Goal: Task Accomplishment & Management: Manage account settings

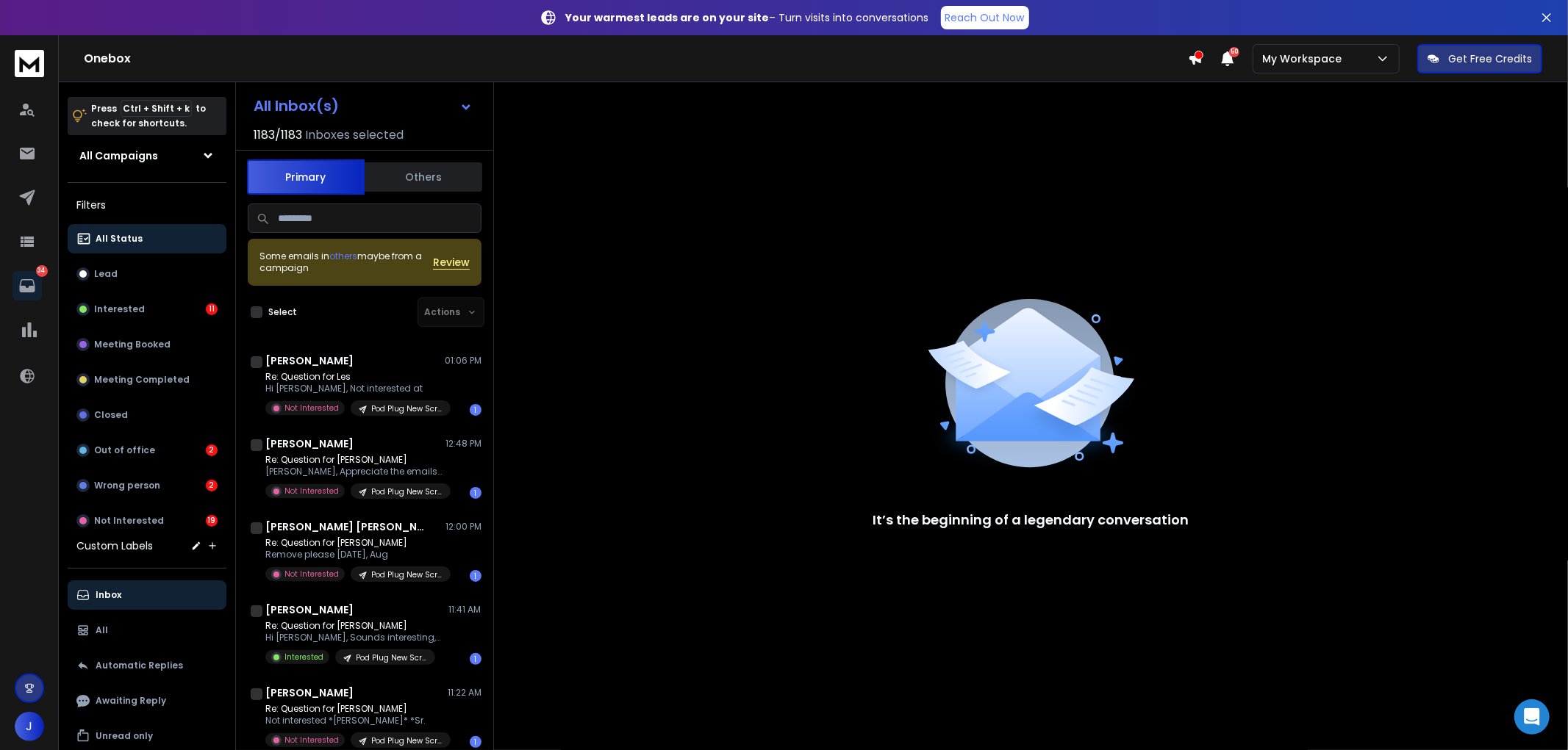
click at [862, 269] on div "It’s the beginning of a legendary conversation" at bounding box center [1031, 401] width 1074 height 638
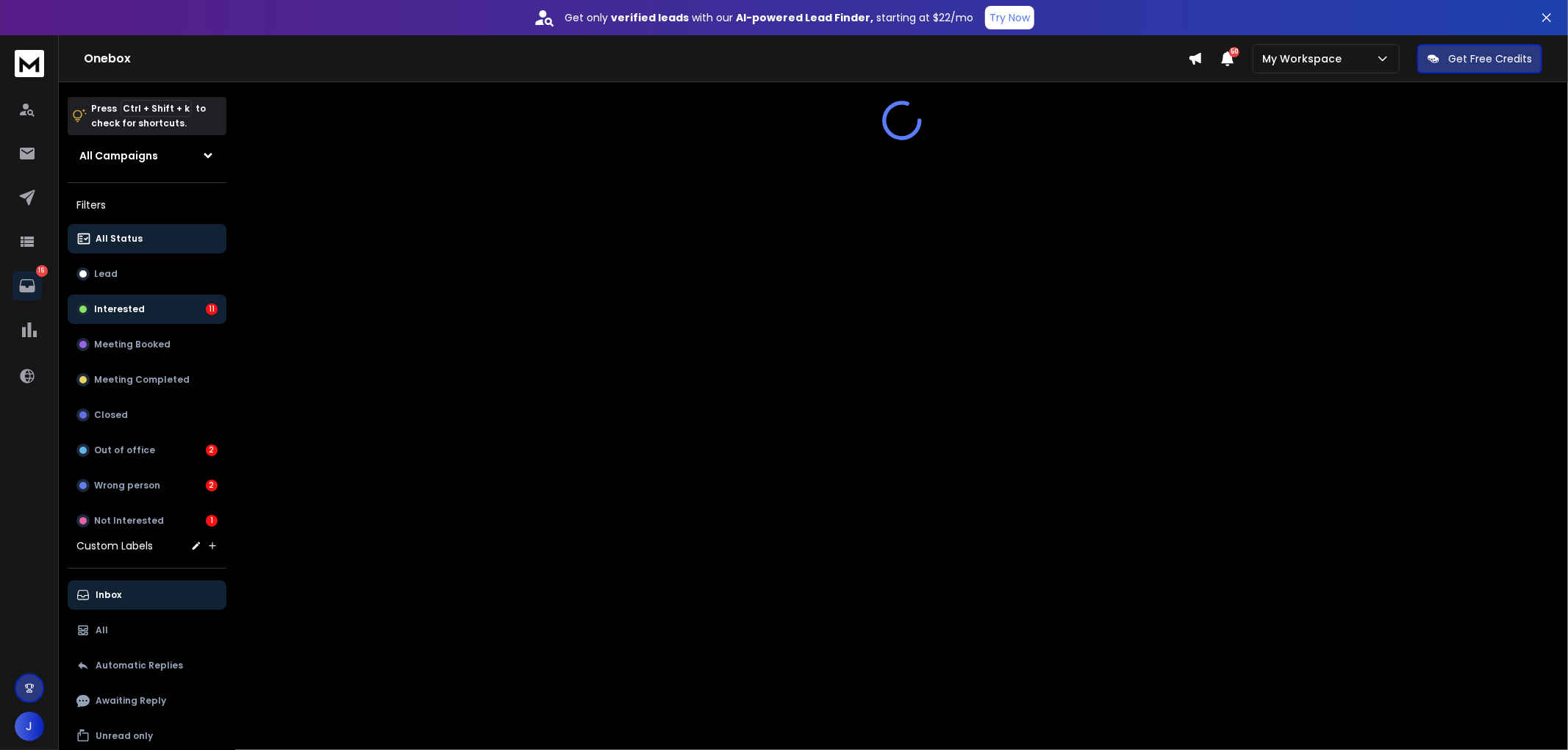
click at [115, 309] on p "Interested" at bounding box center [119, 309] width 50 height 11
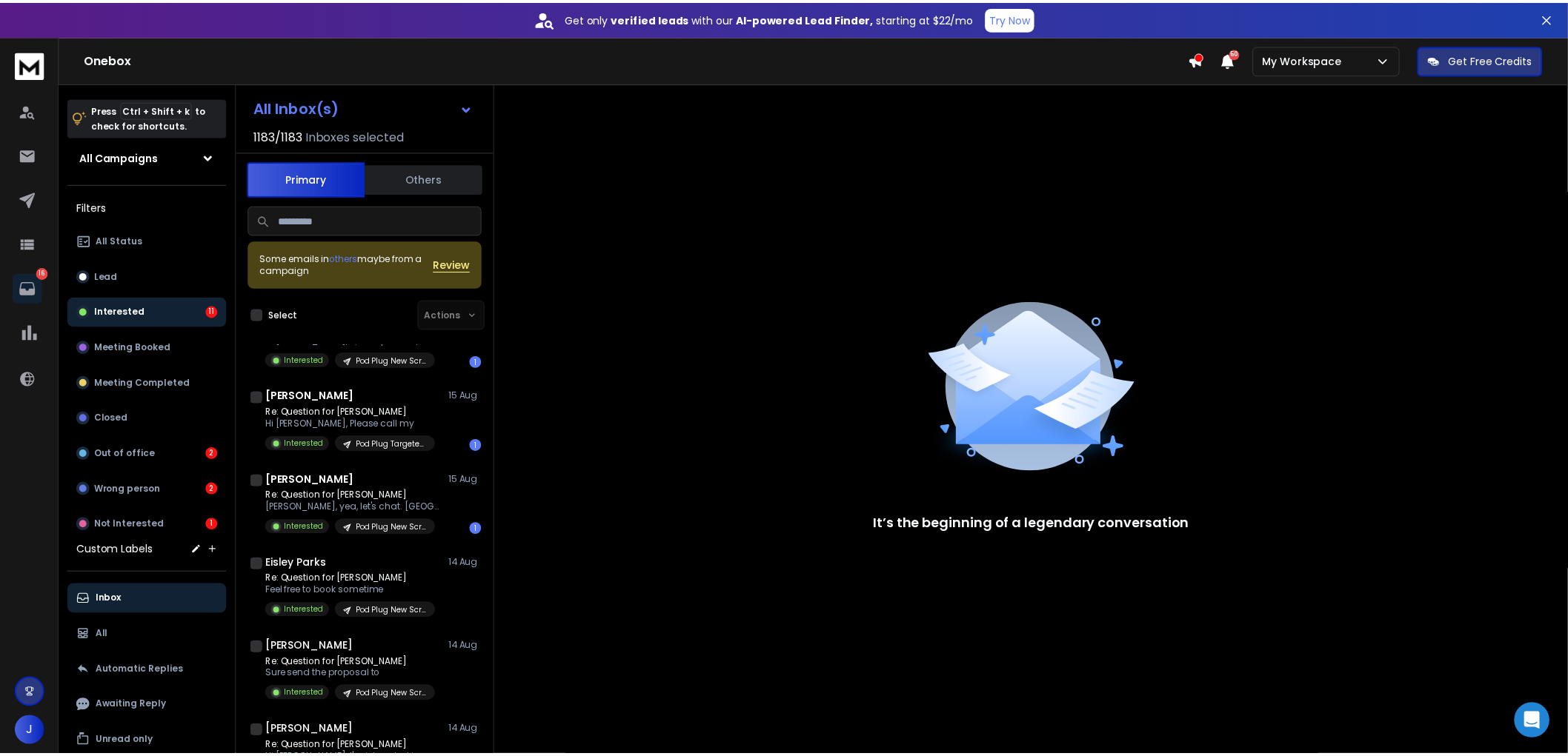
scroll to position [741, 0]
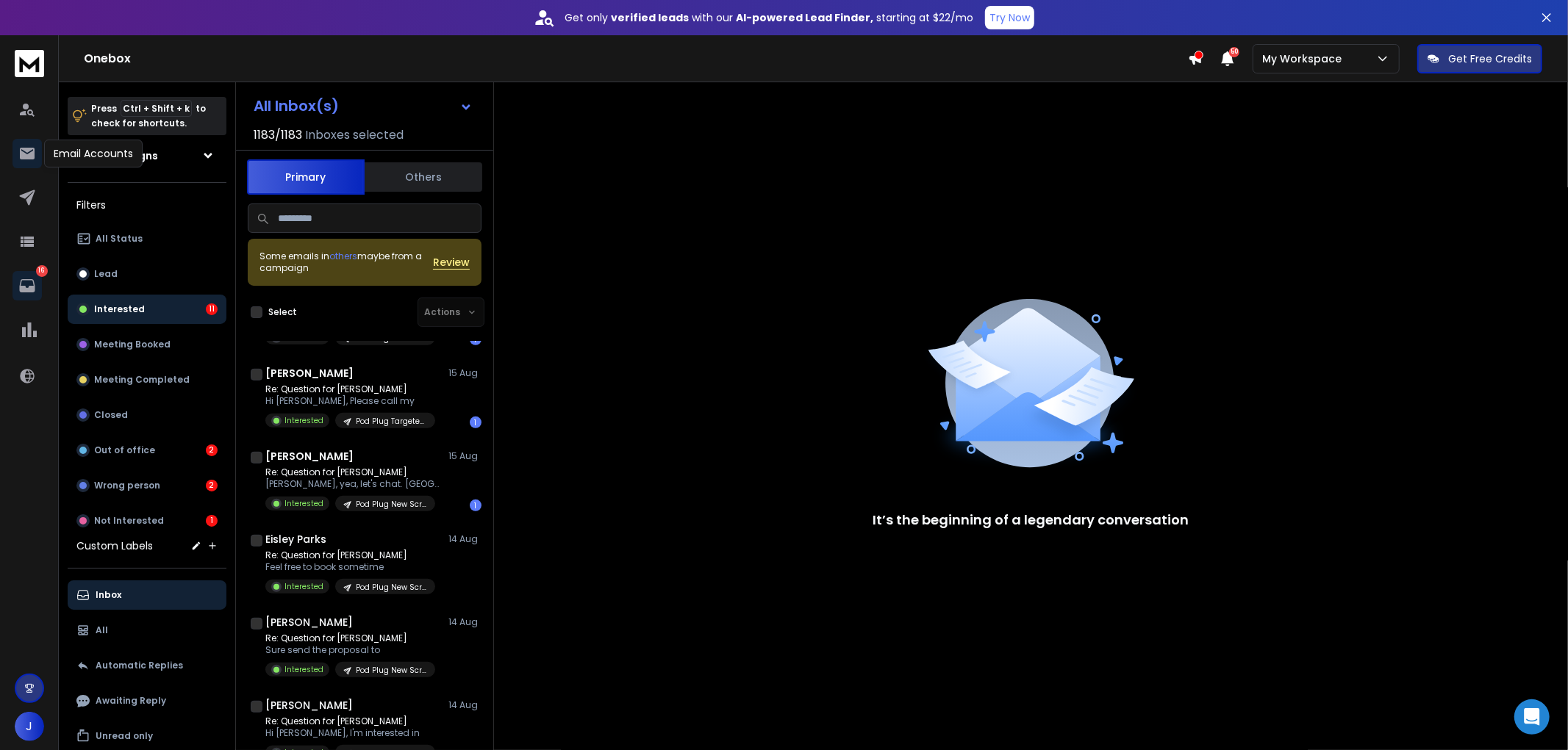
click at [27, 165] on link at bounding box center [27, 153] width 29 height 29
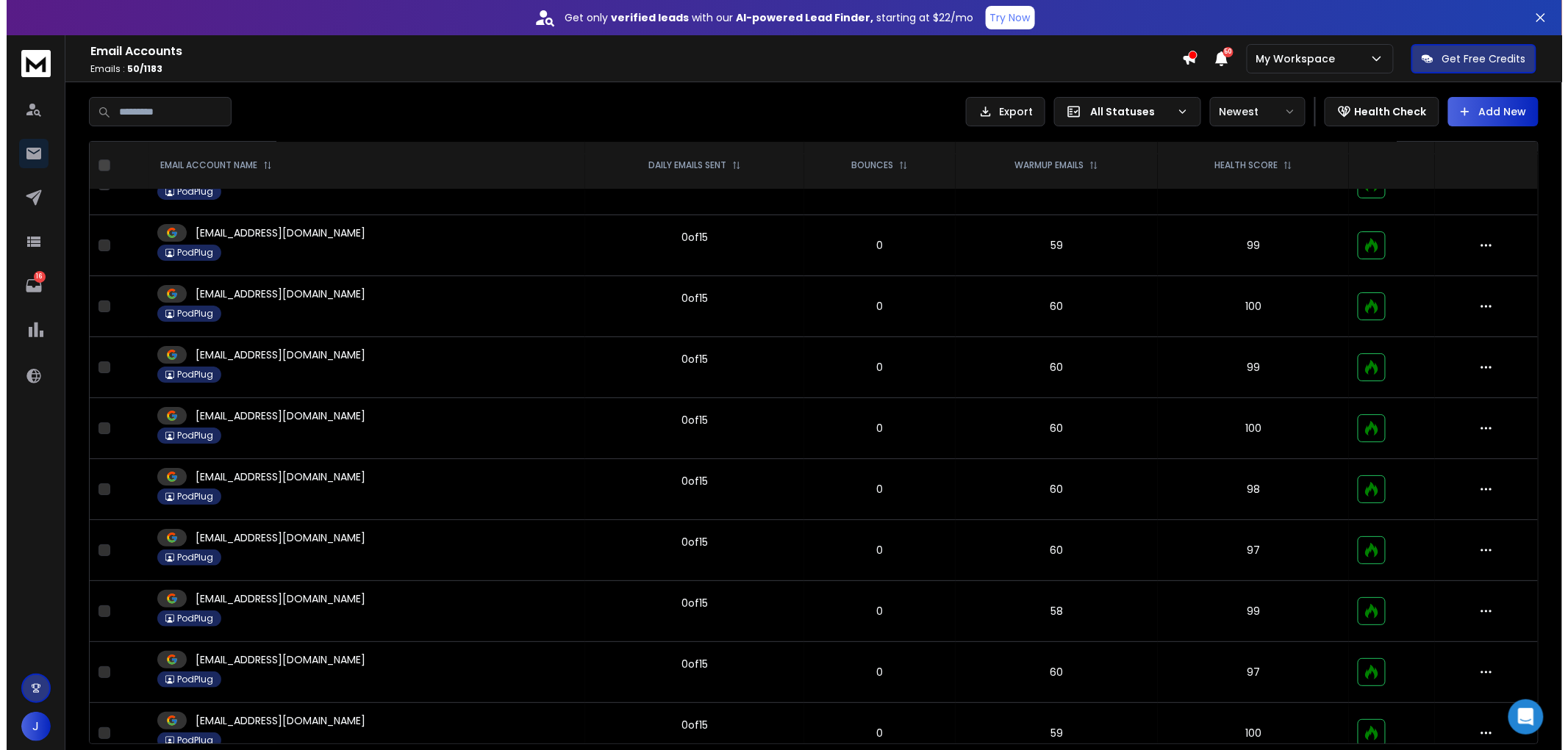
scroll to position [2539, 0]
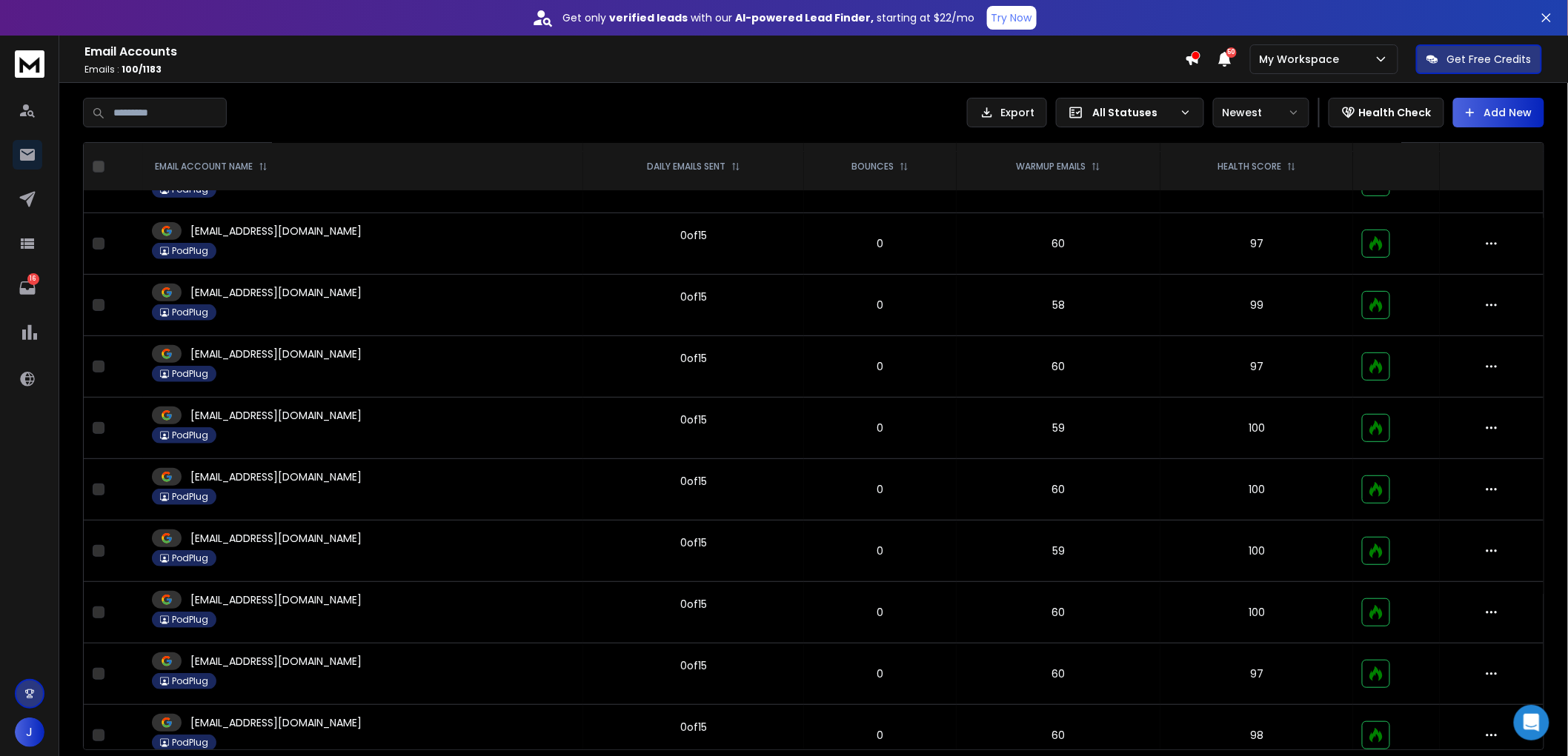
click at [1196, 98] on div "All Statuses" at bounding box center [1130, 112] width 148 height 29
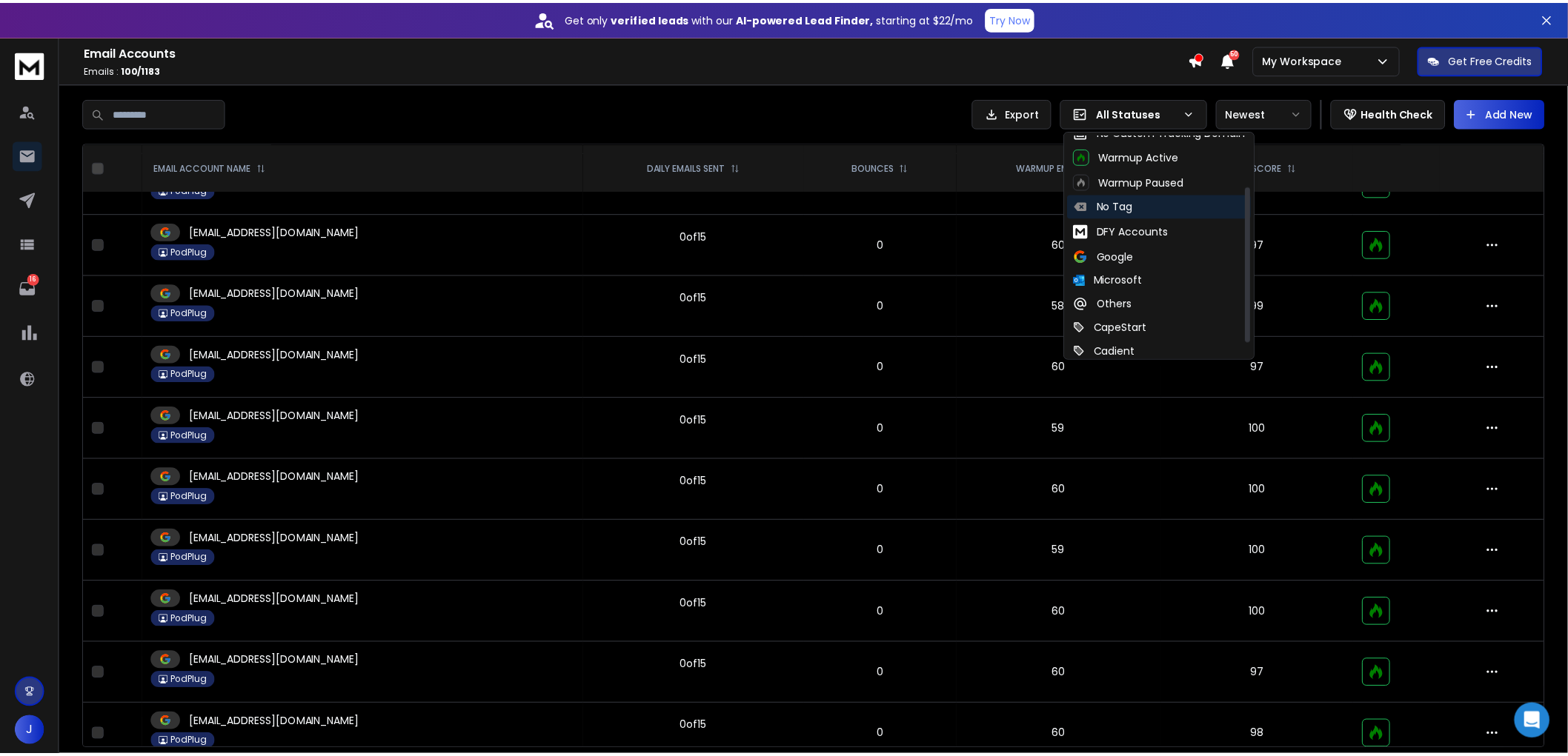
scroll to position [91, 0]
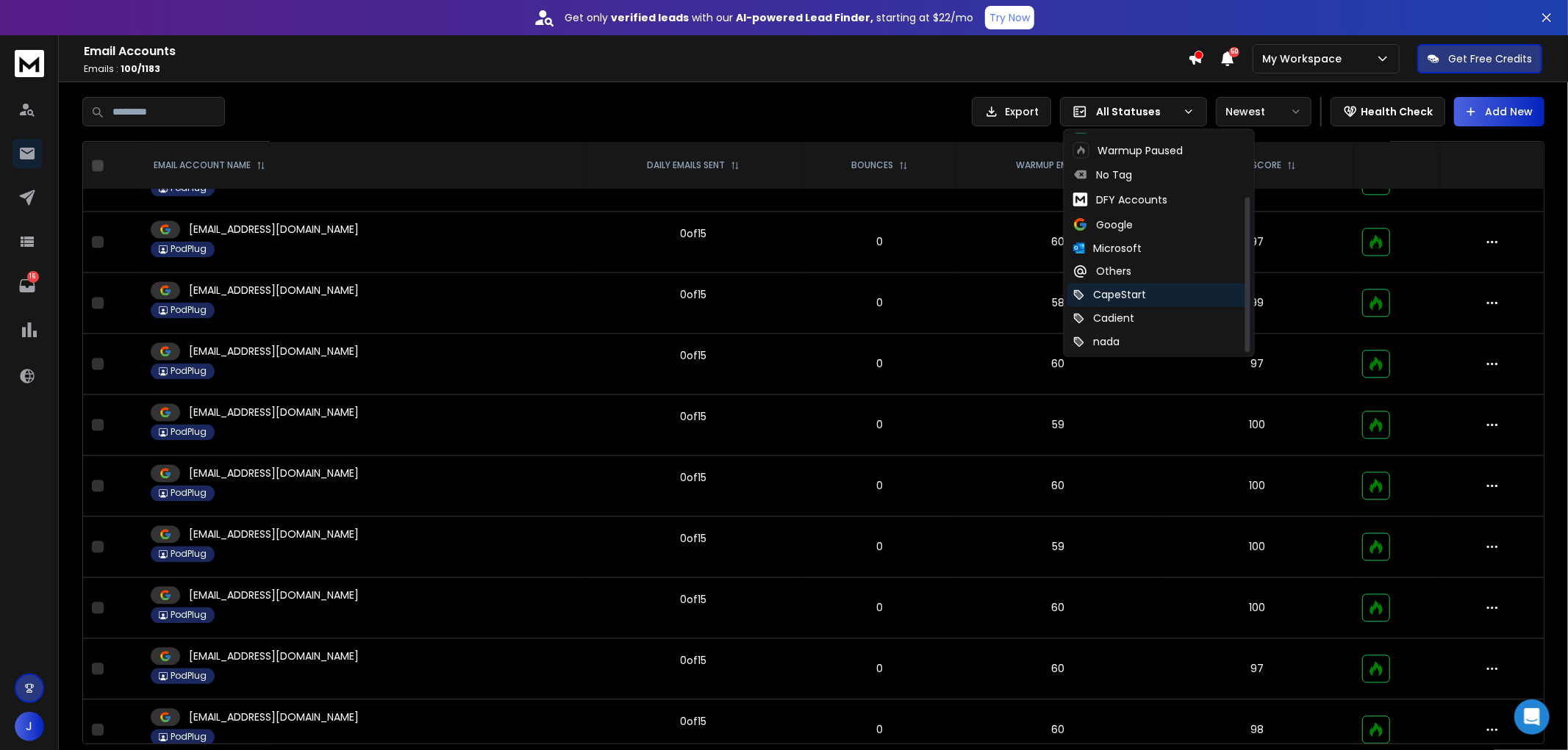
click at [1164, 299] on div "CapeStart" at bounding box center [1159, 295] width 184 height 24
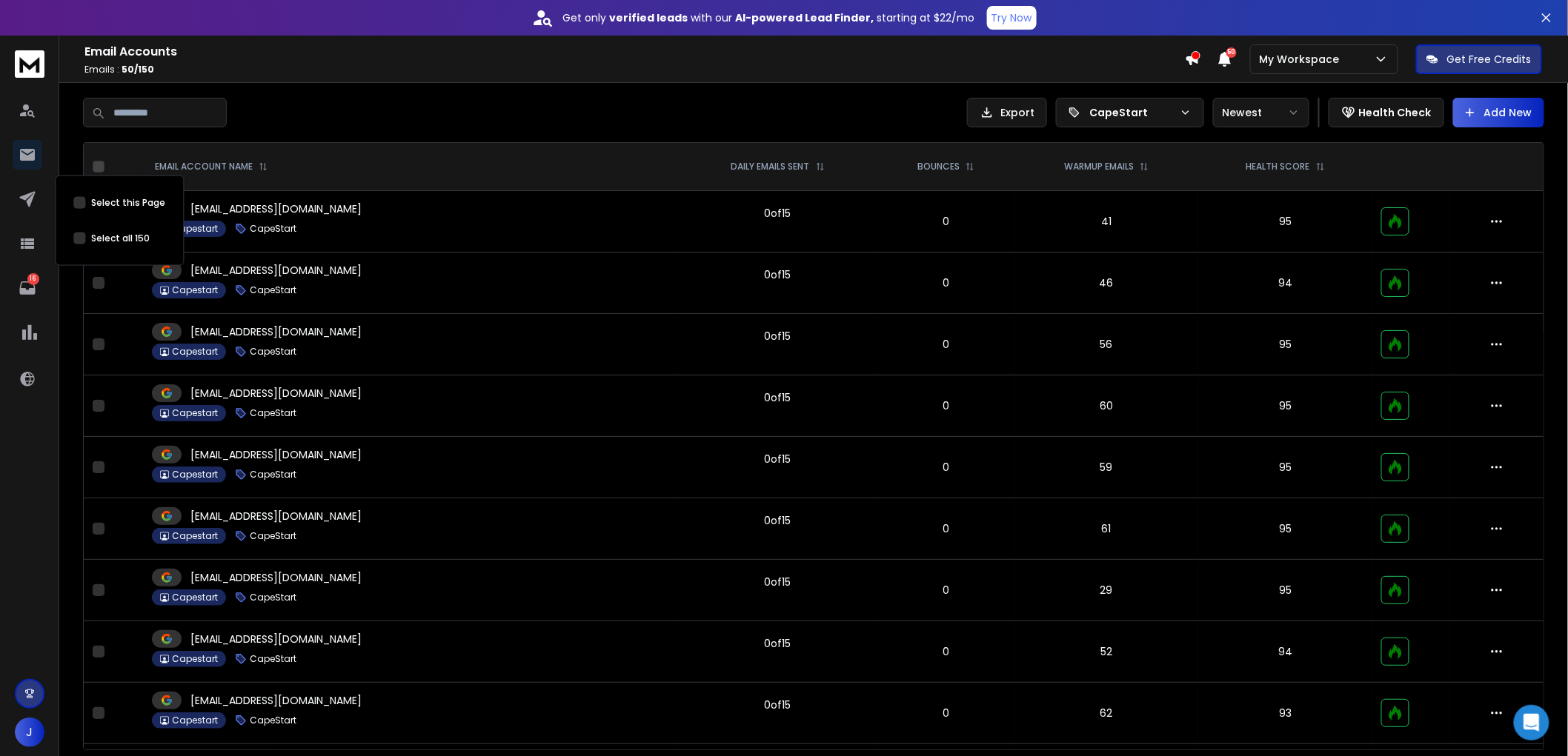
click at [81, 241] on button "Select this Page" at bounding box center [78, 238] width 12 height 12
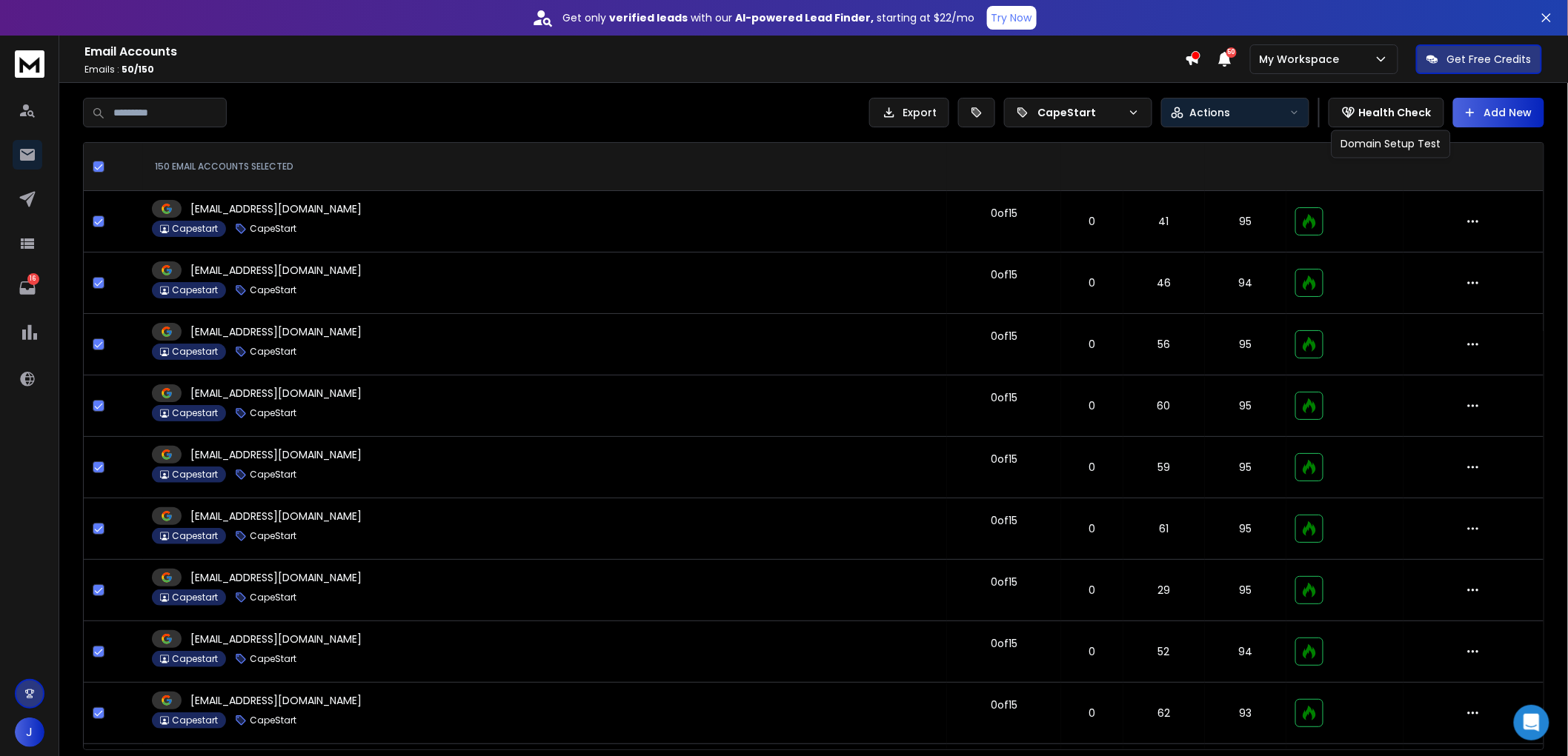
click at [1276, 111] on div "Actions" at bounding box center [1227, 112] width 112 height 15
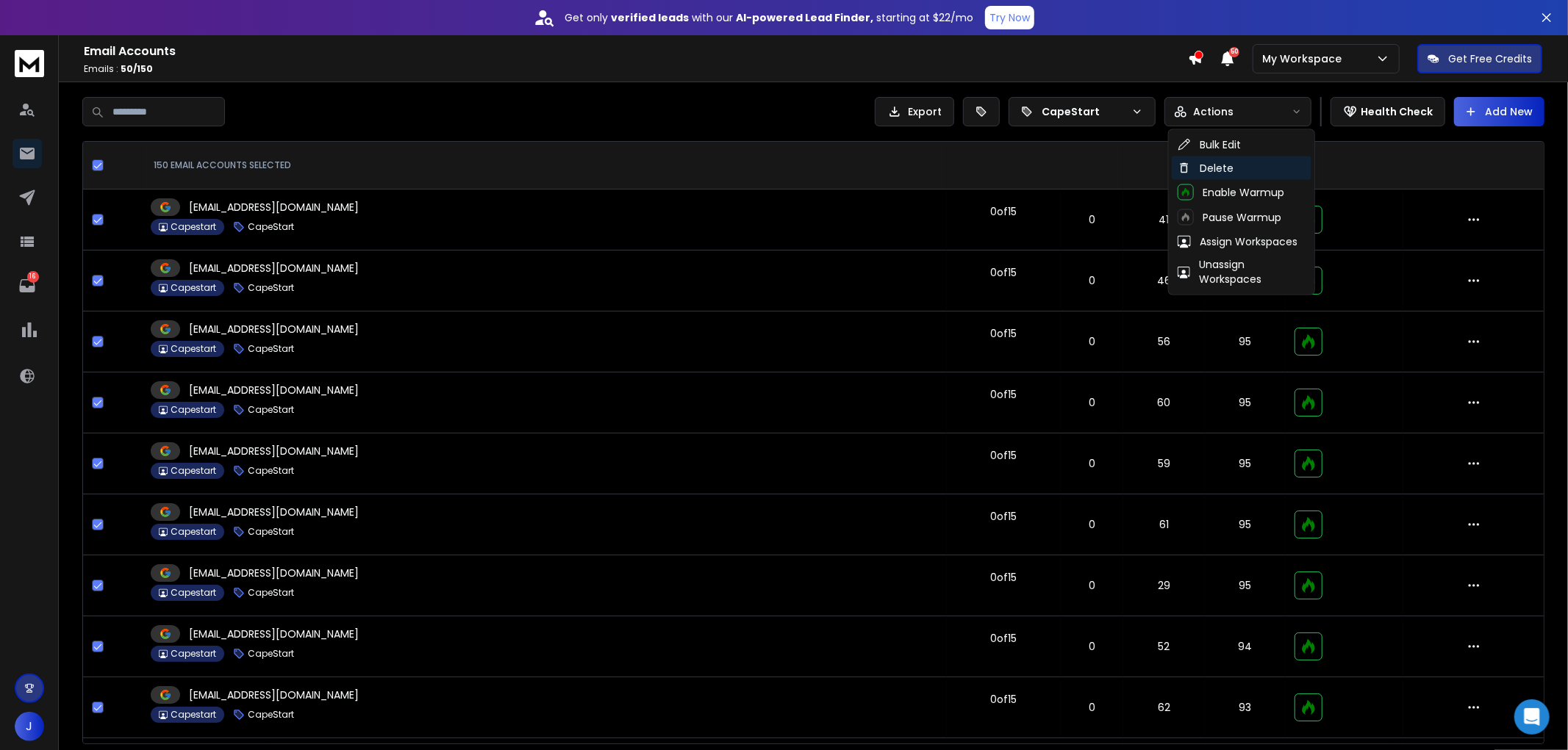
click at [1203, 173] on div "Delete" at bounding box center [1205, 168] width 56 height 15
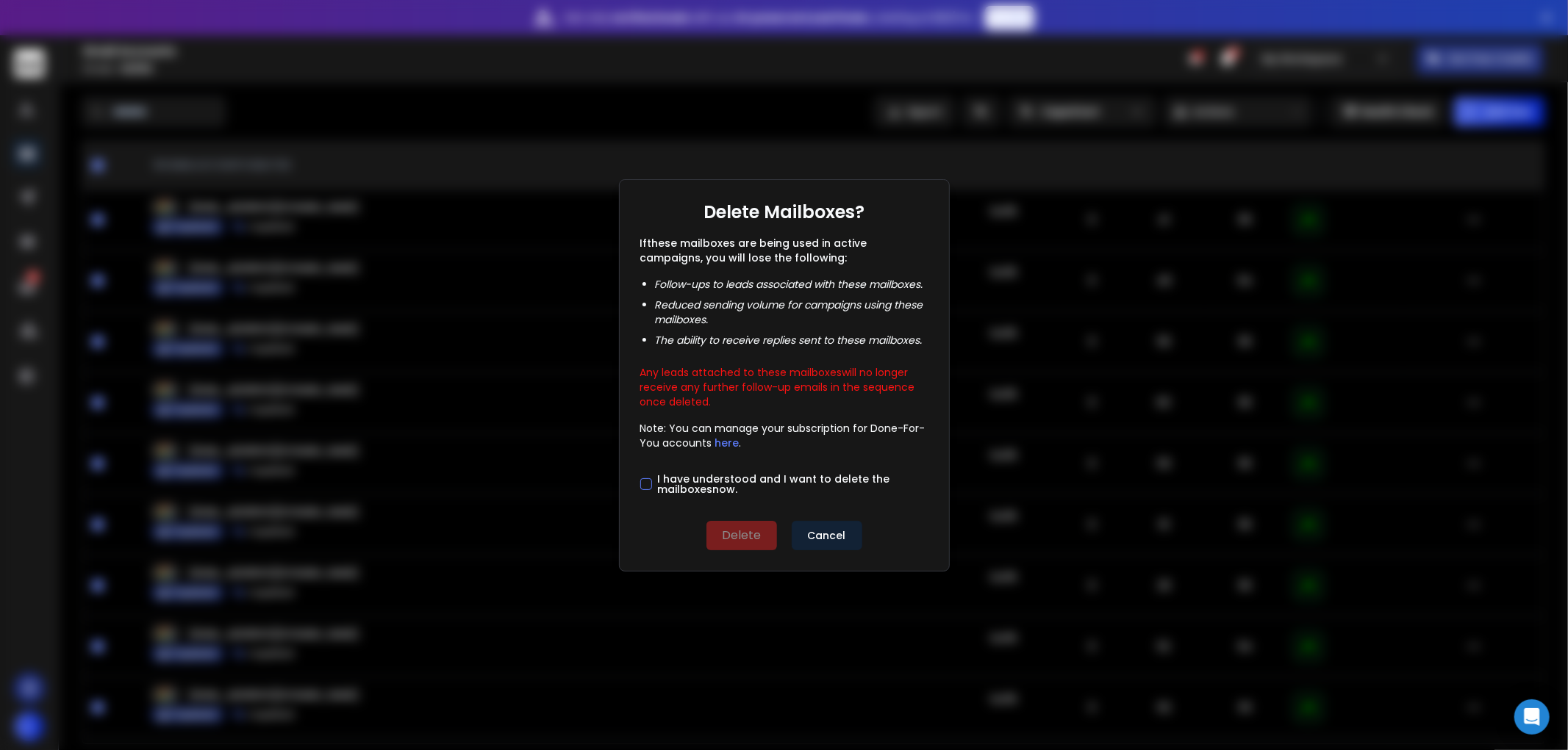
click at [810, 525] on div "Delete Mailboxes? If these mailboxes are being used in active campaigns, you wi…" at bounding box center [785, 375] width 288 height 349
click at [811, 532] on button "Cancel" at bounding box center [827, 535] width 71 height 29
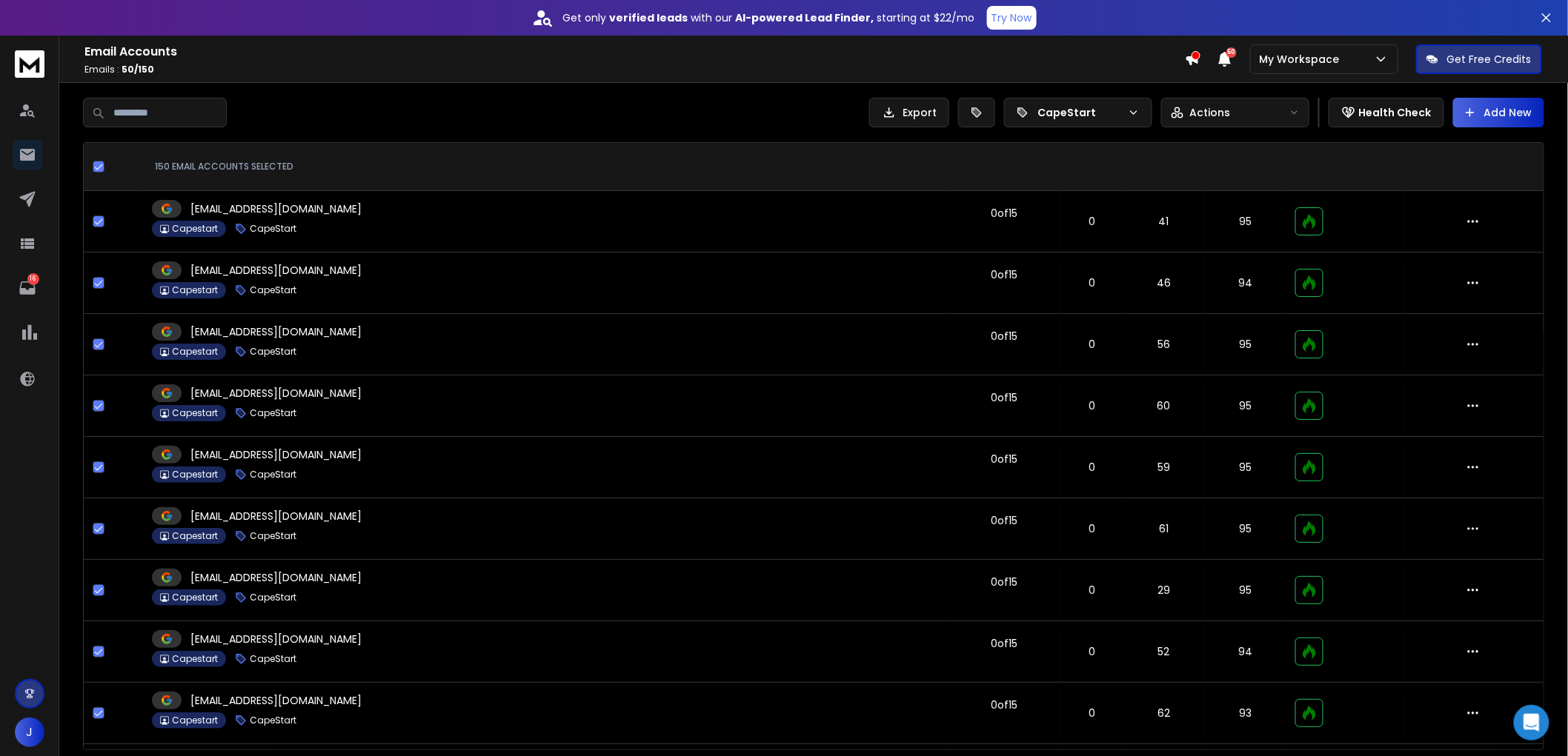
click at [825, 554] on td "naushadk@capestartdevdevops.com Capestart CapeStart" at bounding box center [544, 529] width 804 height 62
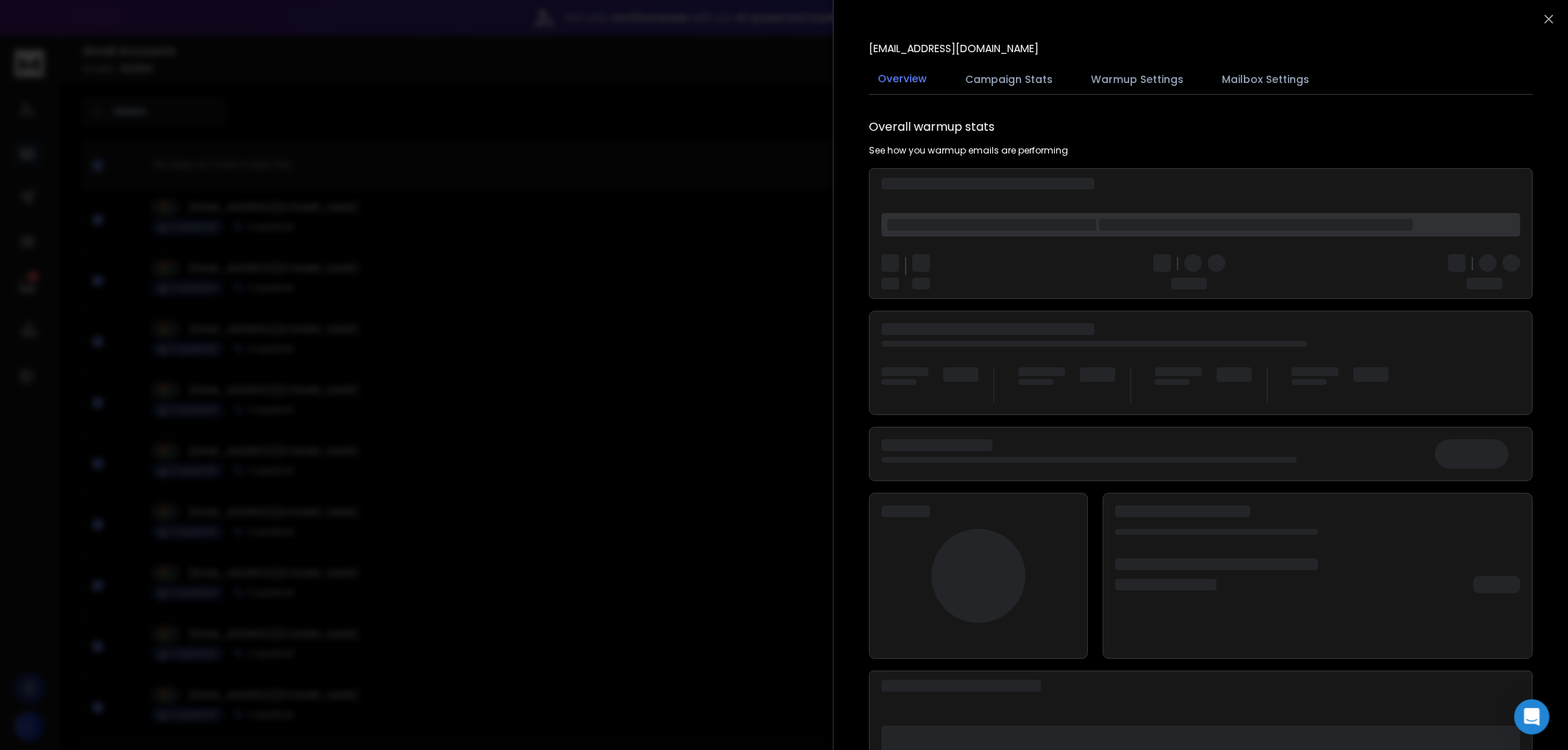
click at [1548, 24] on icon "button" at bounding box center [1549, 19] width 15 height 15
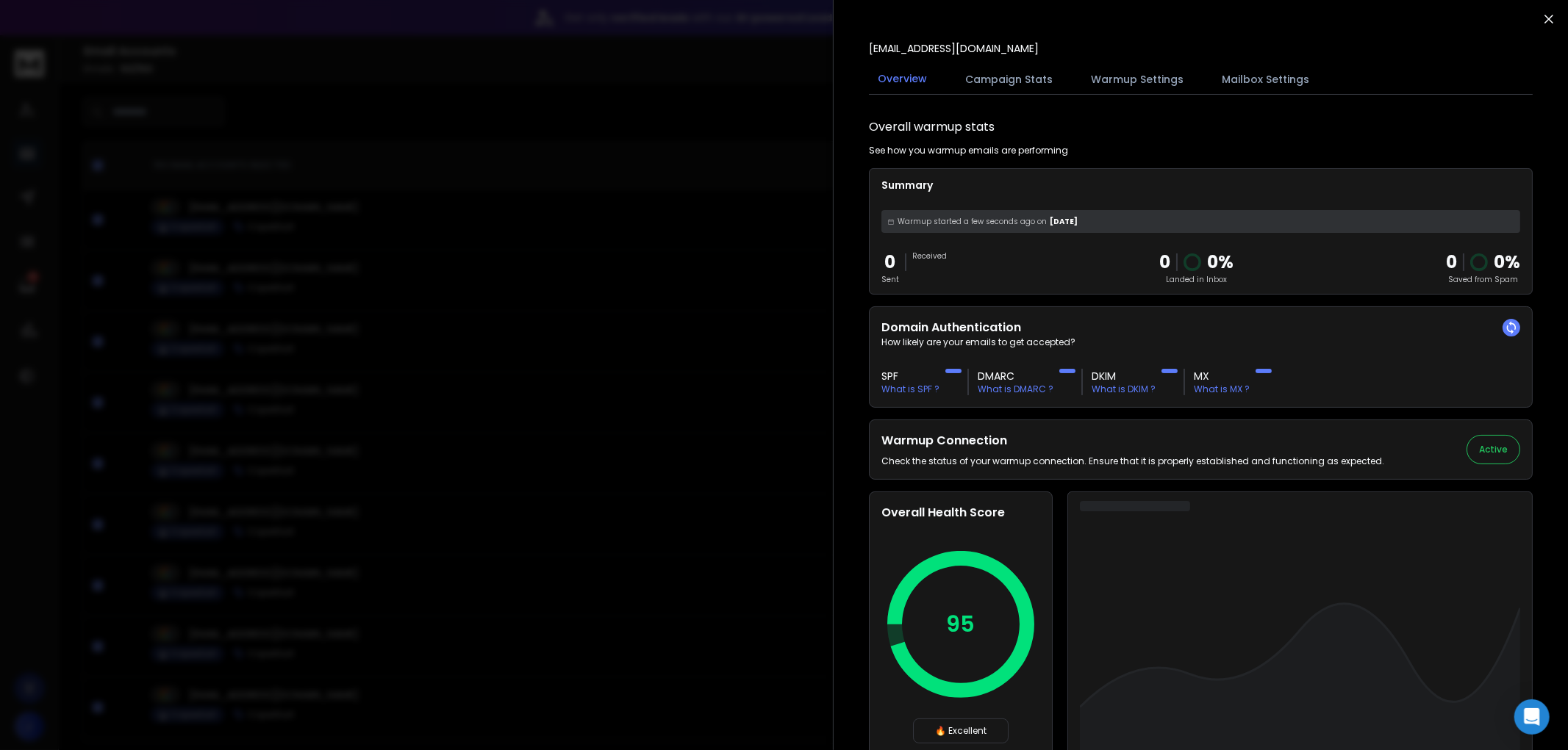
click at [1537, 19] on div "naushadk@capestartdevdevops.com Overview Campaign Stats Warmup Settings Mailbox…" at bounding box center [1201, 578] width 699 height 1122
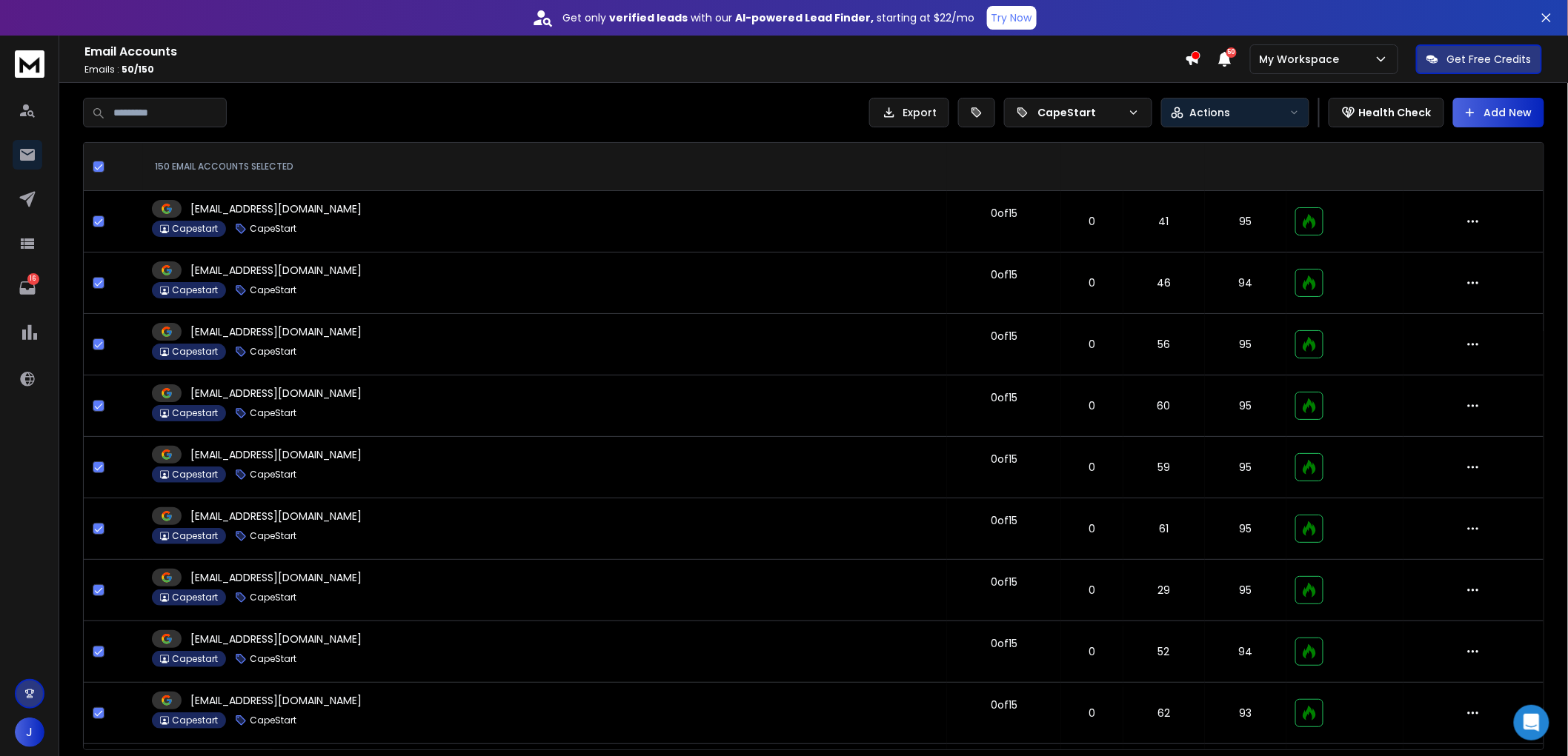
click at [1193, 120] on button "Actions" at bounding box center [1235, 112] width 148 height 29
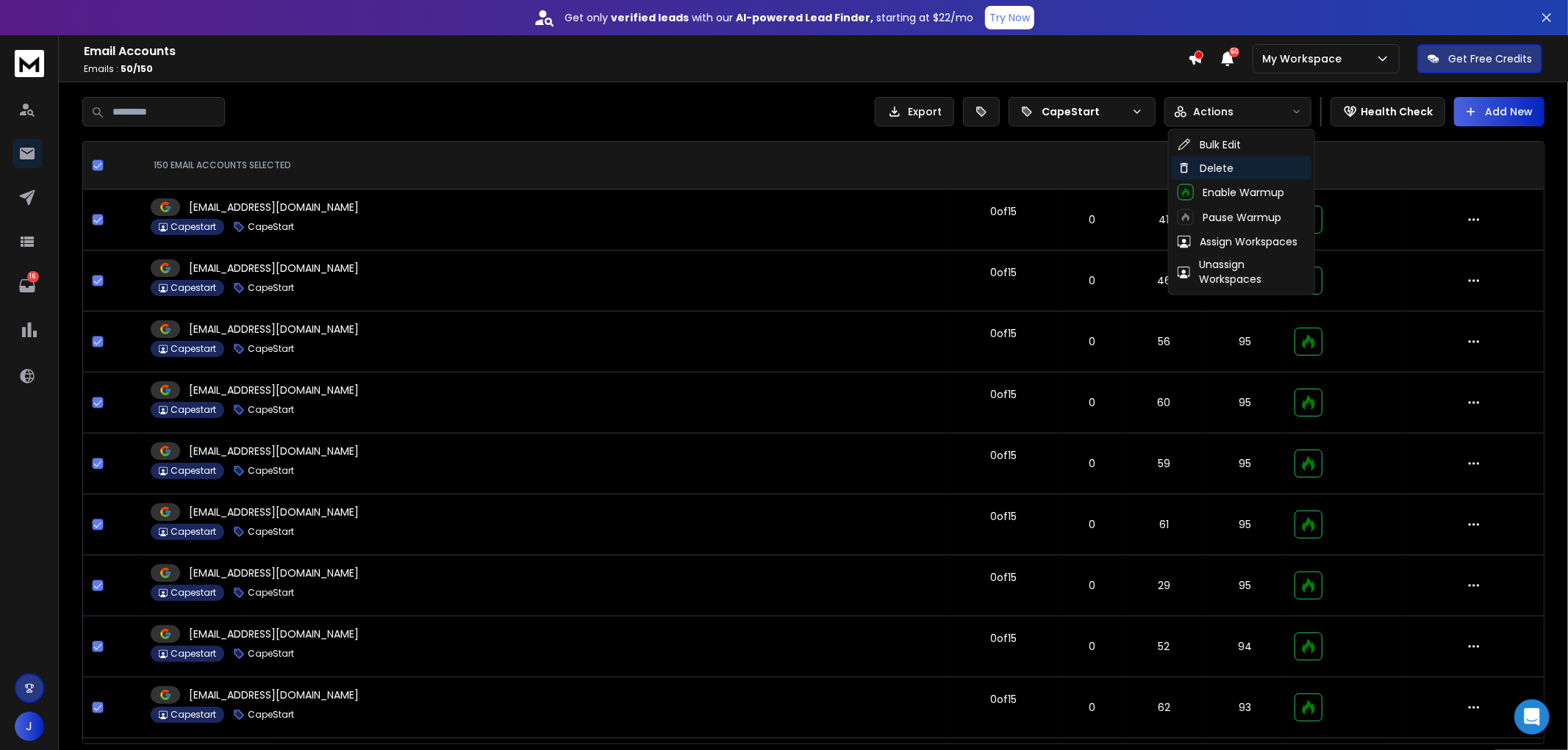
click at [1223, 169] on div "Delete" at bounding box center [1205, 168] width 56 height 15
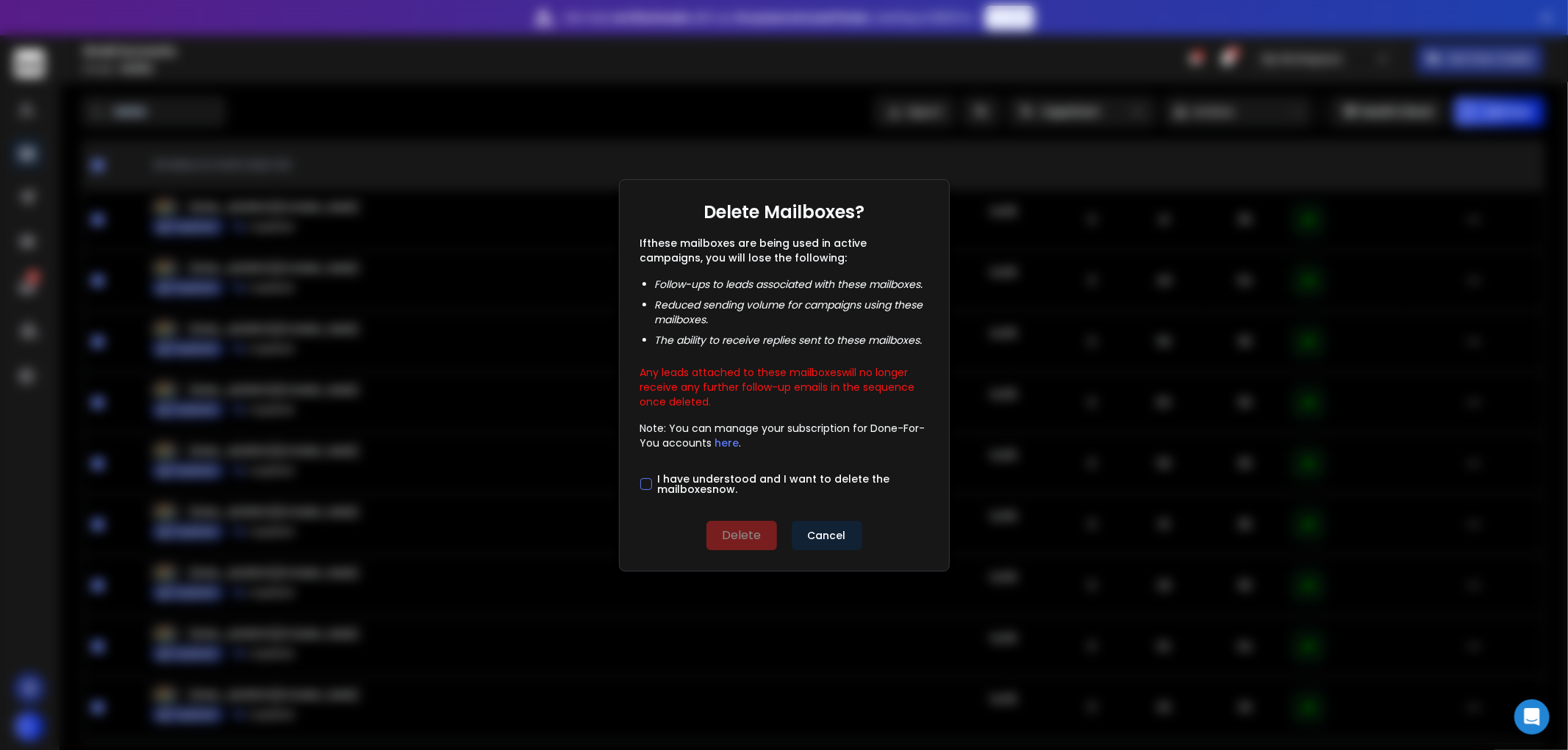
click at [689, 485] on label "I have understood and I want to delete the mailbox es now." at bounding box center [794, 484] width 271 height 20
click at [652, 485] on button "I have understood and I want to delete the mailbox es now." at bounding box center [646, 484] width 12 height 11
click at [751, 542] on button "Delete" at bounding box center [742, 535] width 71 height 29
